Goal: Task Accomplishment & Management: Manage account settings

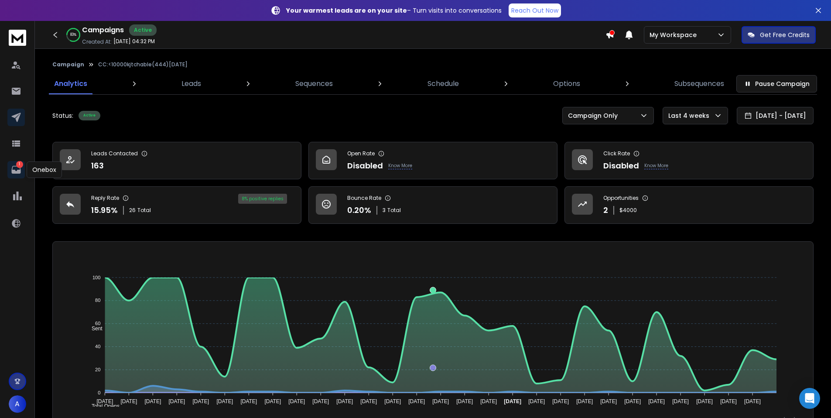
click at [15, 171] on icon at bounding box center [15, 170] width 9 height 8
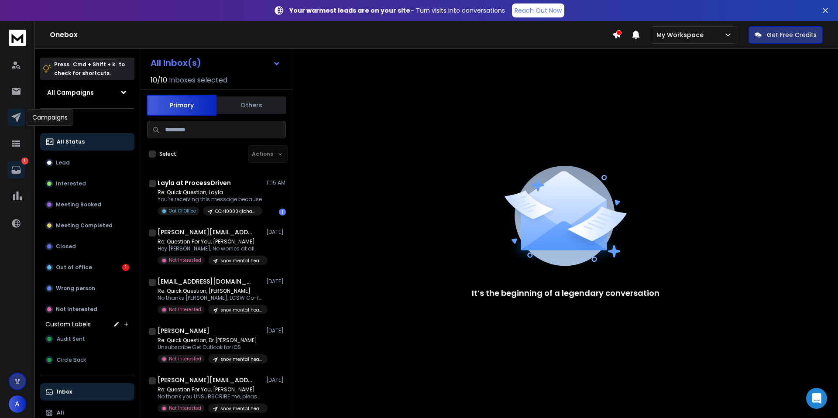
click at [18, 117] on icon at bounding box center [15, 117] width 9 height 9
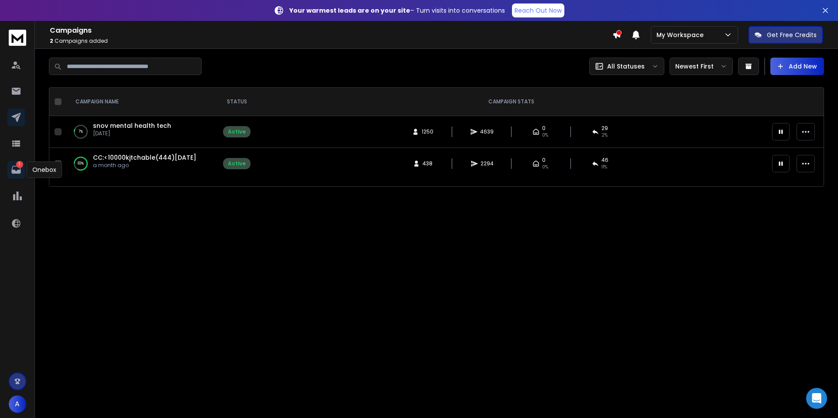
click at [20, 170] on icon at bounding box center [15, 170] width 9 height 8
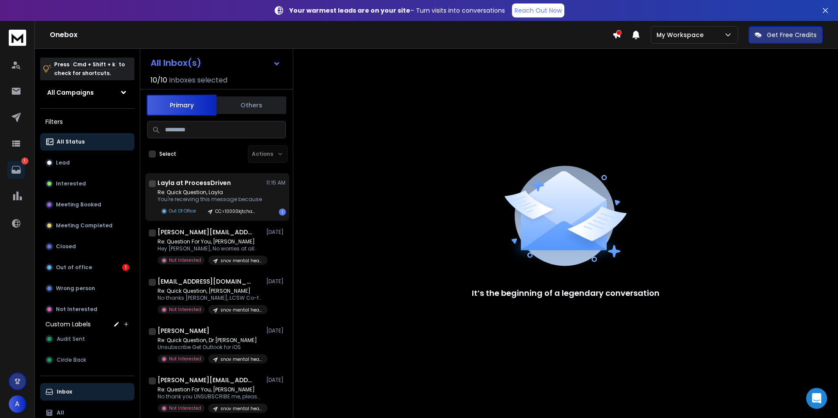
click at [261, 192] on p "Re: Quick Question, Layla" at bounding box center [210, 192] width 105 height 7
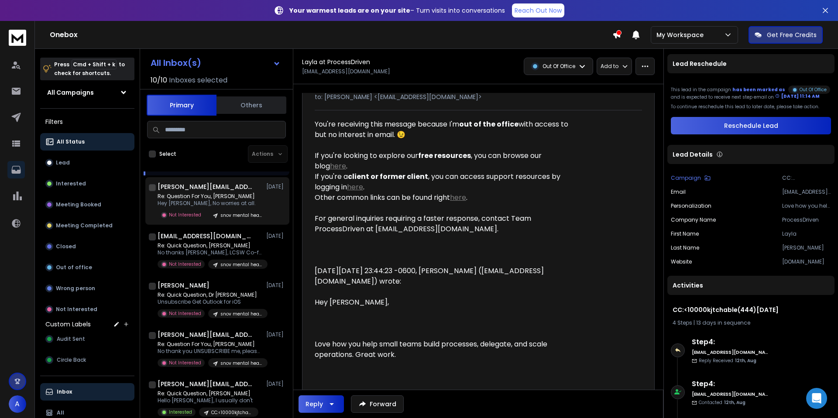
scroll to position [29, 0]
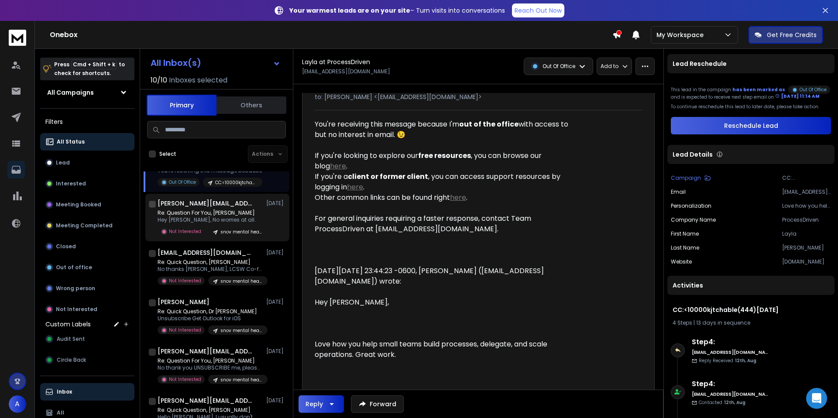
click at [195, 217] on p "Hey [PERSON_NAME], No worries at all." at bounding box center [210, 219] width 105 height 7
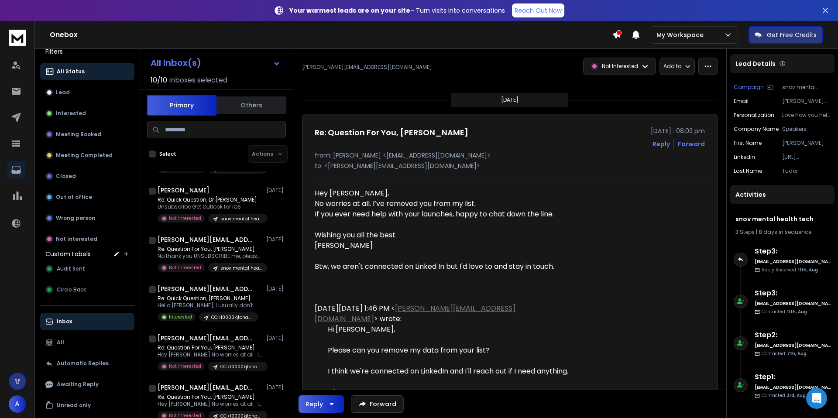
scroll to position [73, 0]
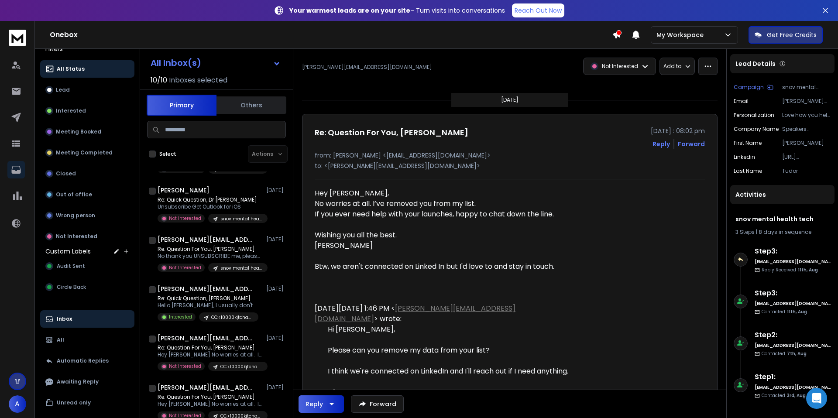
click at [79, 265] on span "Audit Sent" at bounding box center [71, 266] width 28 height 7
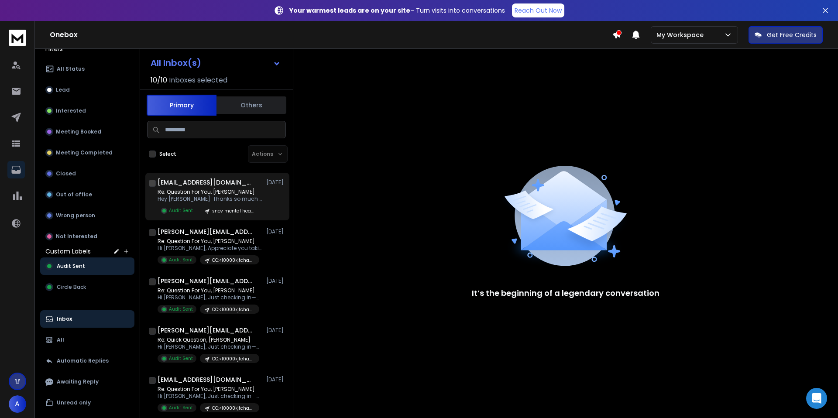
scroll to position [0, 0]
